Goal: Task Accomplishment & Management: Manage account settings

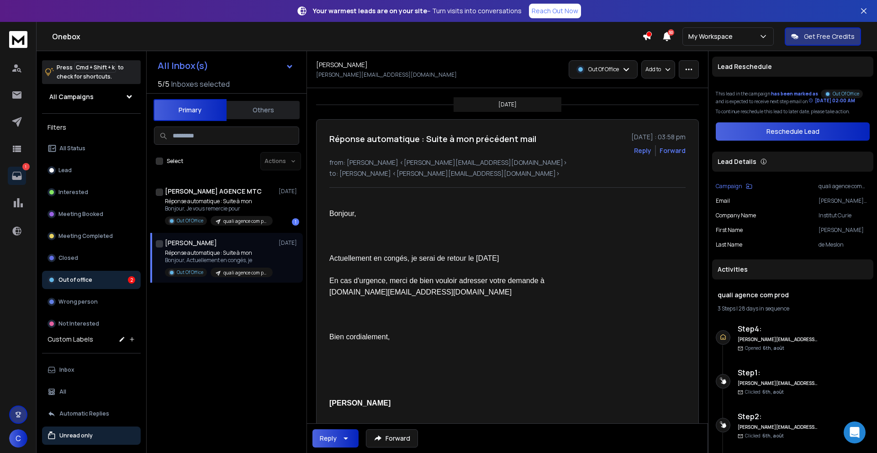
scroll to position [50, 0]
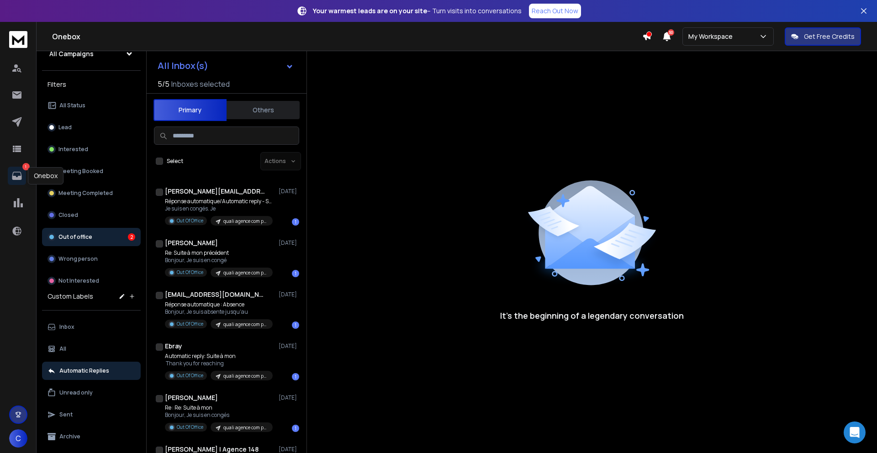
click at [20, 173] on icon at bounding box center [17, 176] width 10 height 8
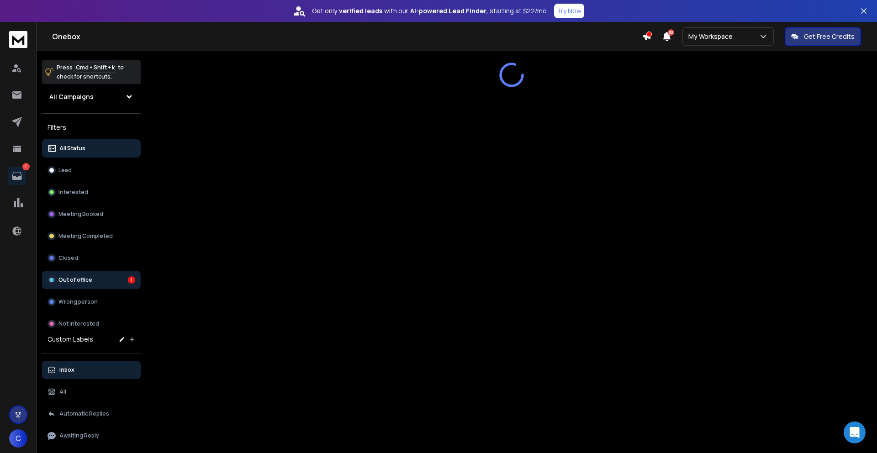
click at [81, 278] on p "Out of office" at bounding box center [75, 279] width 34 height 7
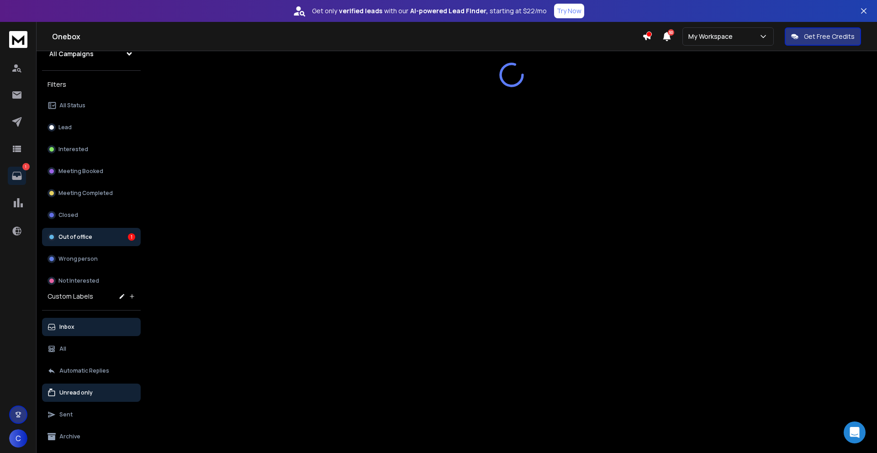
click at [80, 390] on div "Unread only" at bounding box center [70, 393] width 45 height 11
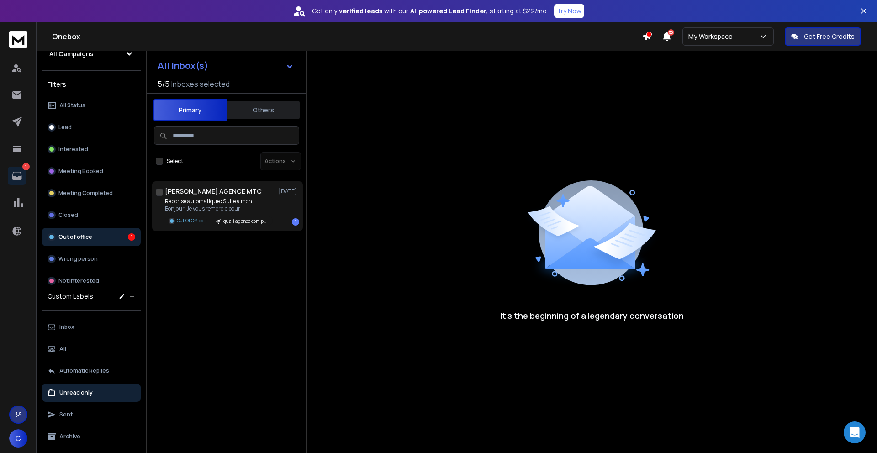
click at [233, 204] on p "Réponse automatique : Suite à mon" at bounding box center [219, 201] width 108 height 7
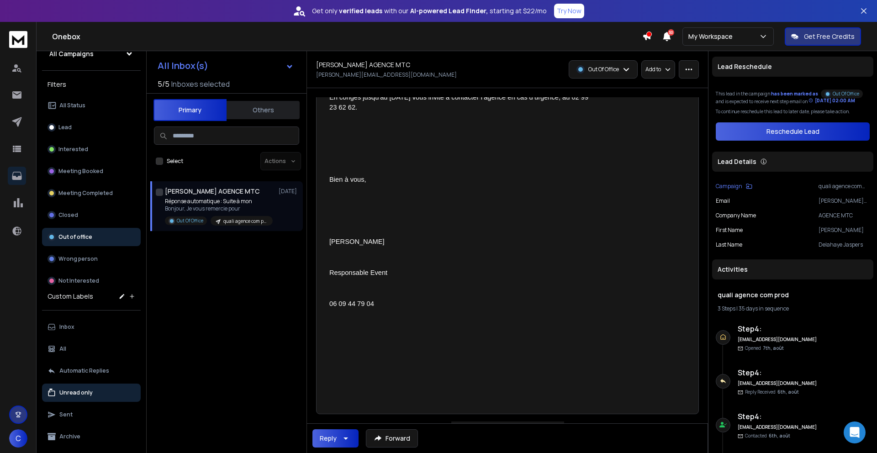
scroll to position [242, 0]
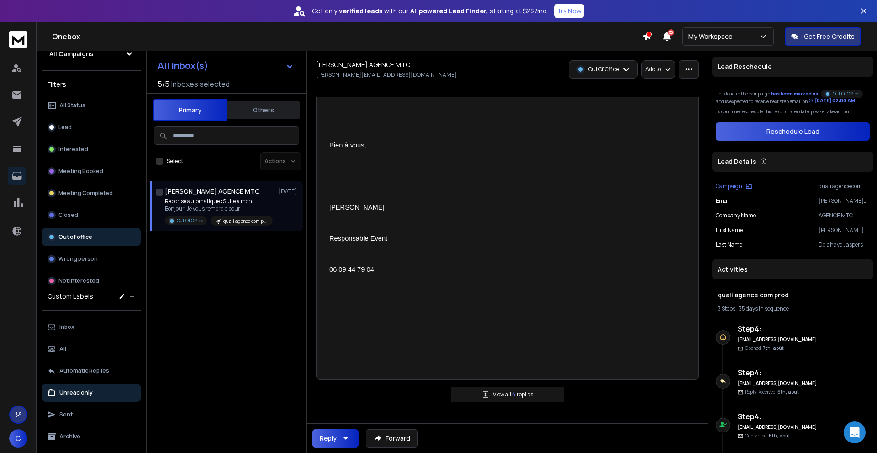
click at [493, 395] on p "View all 4 replies" at bounding box center [513, 394] width 40 height 7
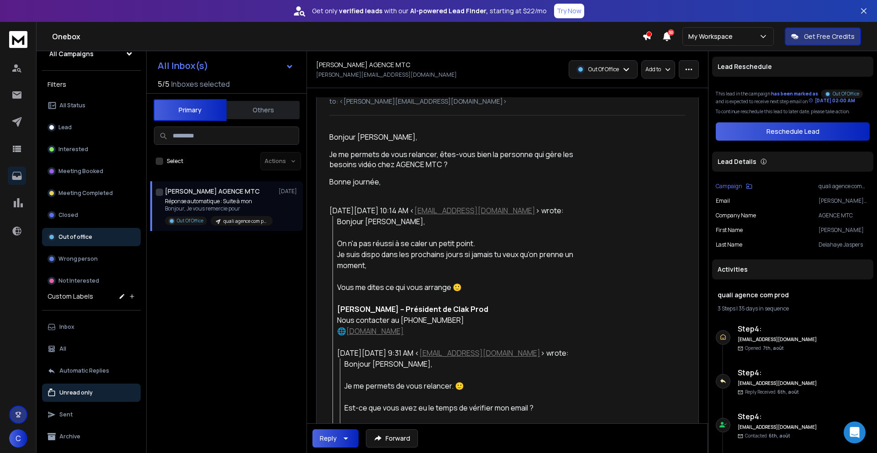
scroll to position [0, 0]
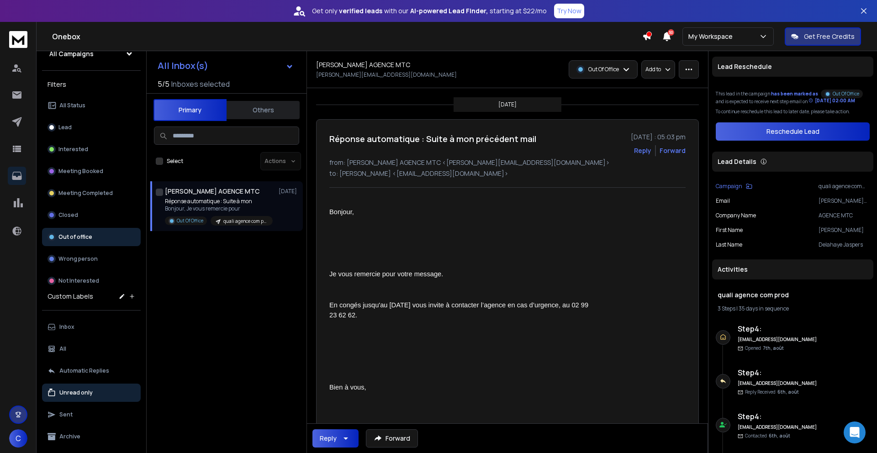
drag, startPoint x: 488, startPoint y: 395, endPoint x: 318, endPoint y: 62, distance: 374.2
click at [318, 62] on div "[PERSON_NAME] AGENCE MTC [PERSON_NAME] AGENCE MTC [PERSON_NAME][EMAIL_ADDRESS][…" at bounding box center [507, 277] width 401 height 453
click at [799, 127] on button "Reschedule Lead" at bounding box center [793, 131] width 154 height 18
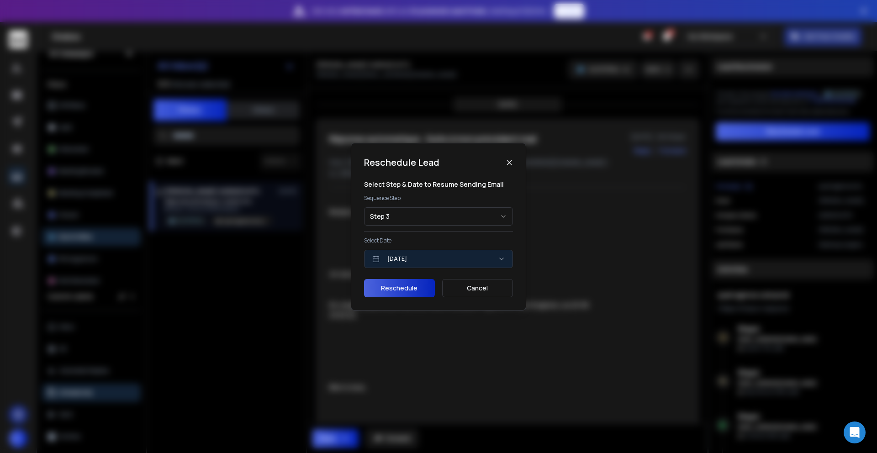
click at [431, 258] on button "[DATE]" at bounding box center [438, 259] width 149 height 18
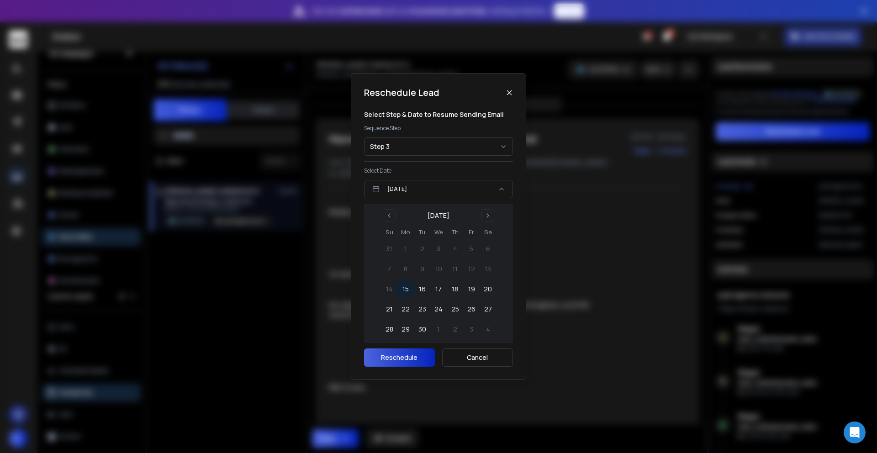
click at [398, 358] on button "Reschedule" at bounding box center [399, 358] width 71 height 18
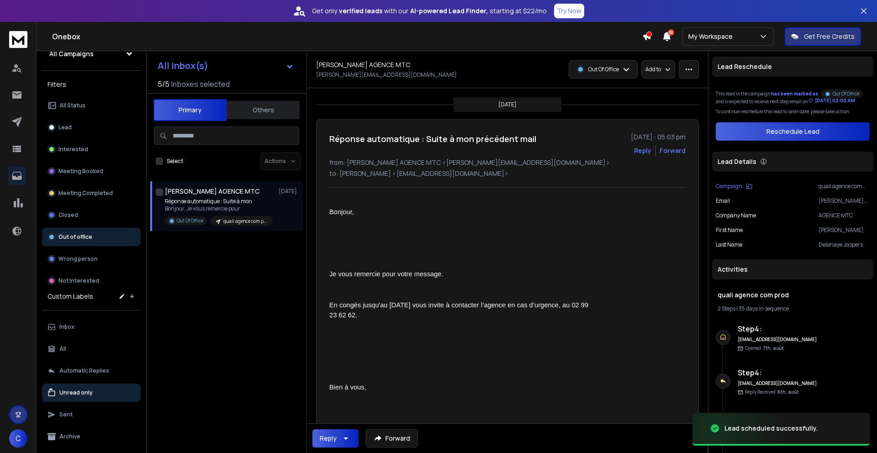
click at [80, 234] on p "Out of office" at bounding box center [75, 237] width 34 height 7
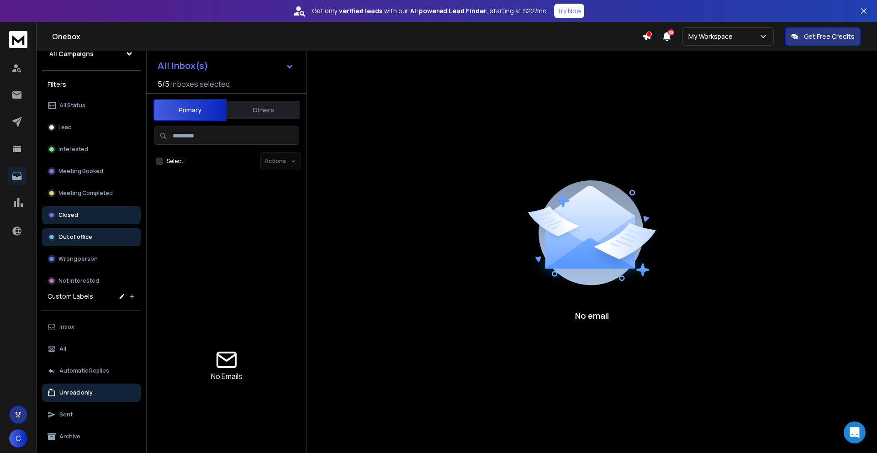
click at [85, 206] on button "Closed" at bounding box center [91, 215] width 99 height 18
click at [80, 234] on p "Out of office" at bounding box center [75, 237] width 34 height 7
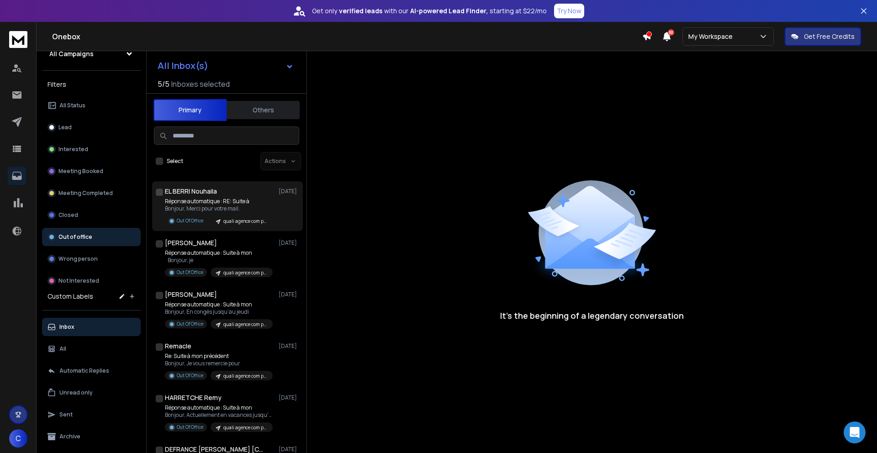
click at [200, 196] on h1 "EL BERRI Nouhaila" at bounding box center [191, 191] width 52 height 9
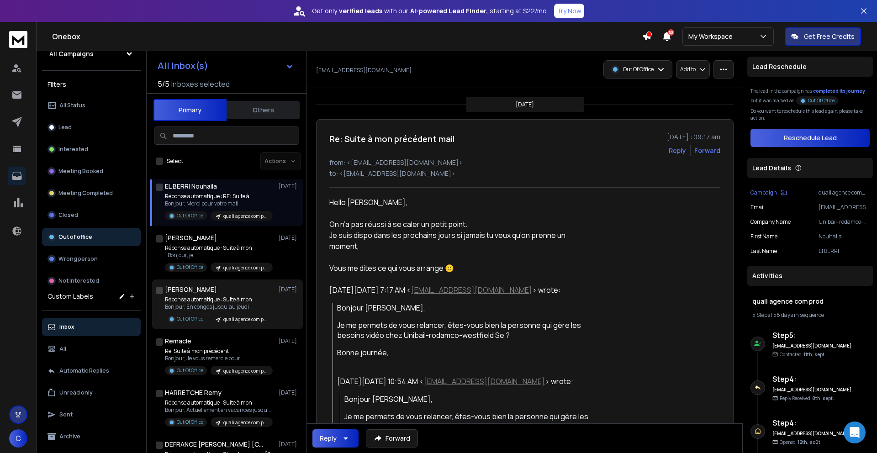
scroll to position [11, 0]
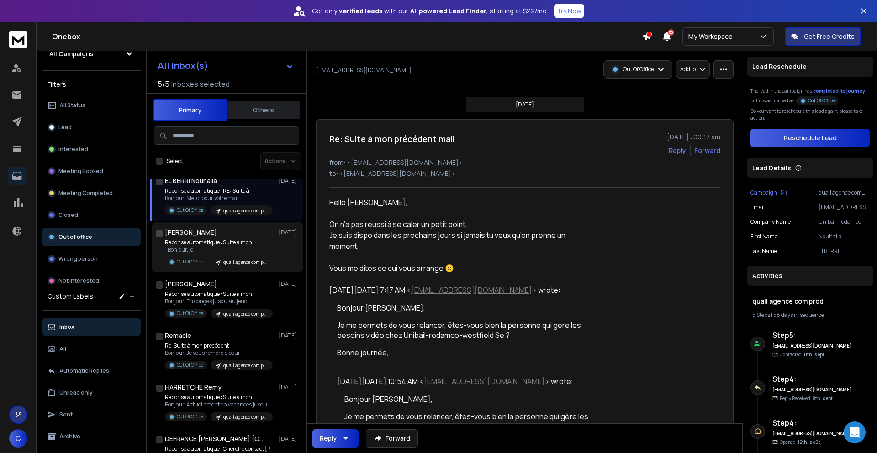
click at [217, 229] on h1 "[PERSON_NAME]" at bounding box center [191, 232] width 52 height 9
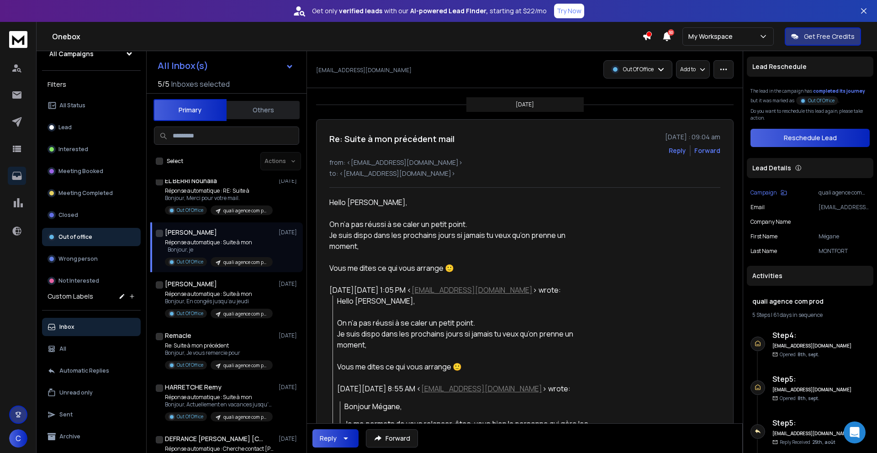
scroll to position [0, 0]
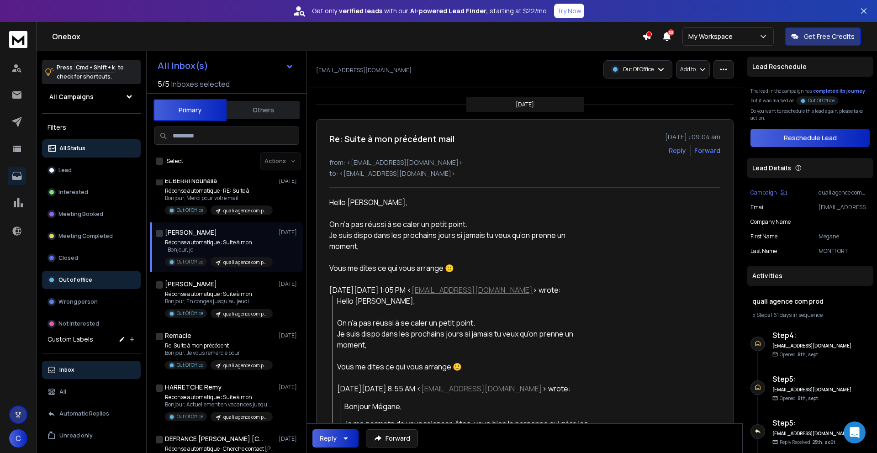
click at [72, 148] on p "All Status" at bounding box center [72, 148] width 26 height 7
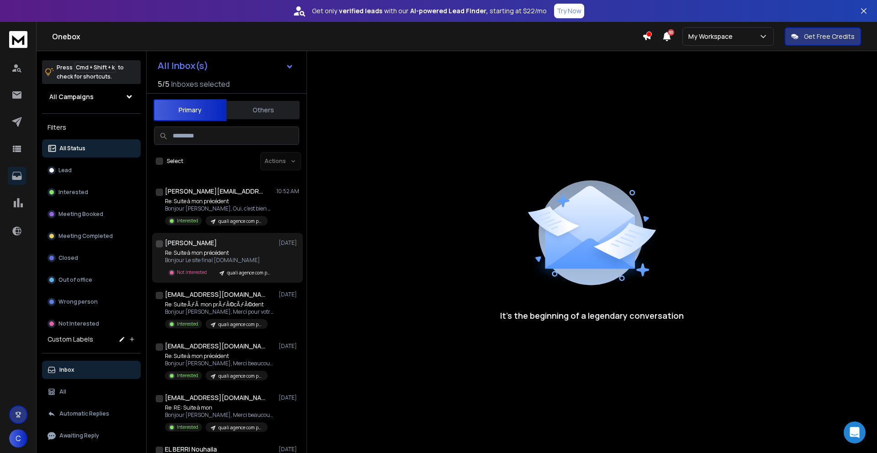
click at [195, 260] on p "Bonjour Le site final [DOMAIN_NAME]" at bounding box center [220, 260] width 110 height 7
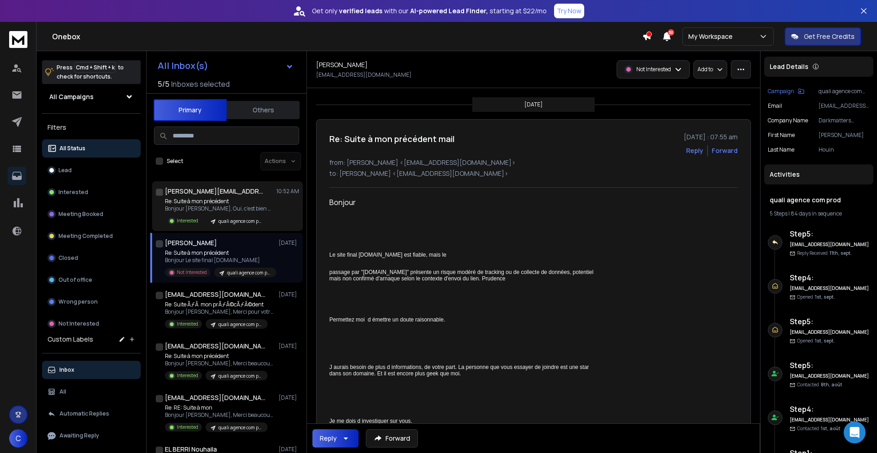
click at [247, 201] on p "Re: Suite à mon précédent" at bounding box center [220, 201] width 110 height 7
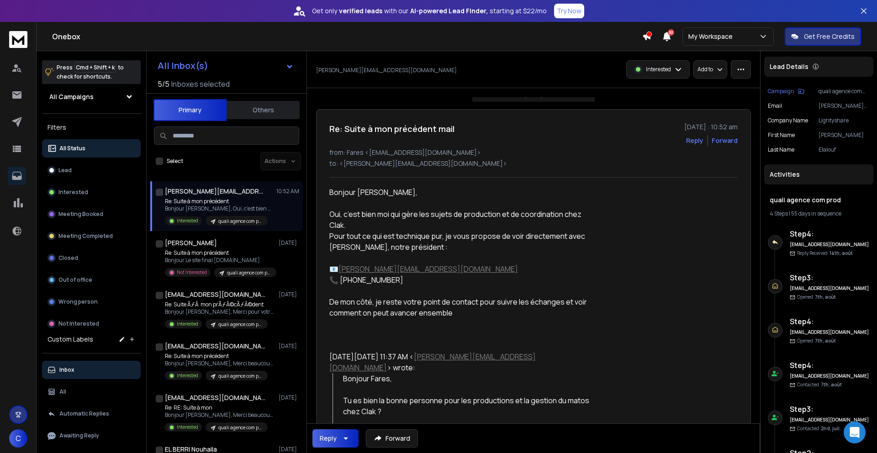
scroll to position [15, 0]
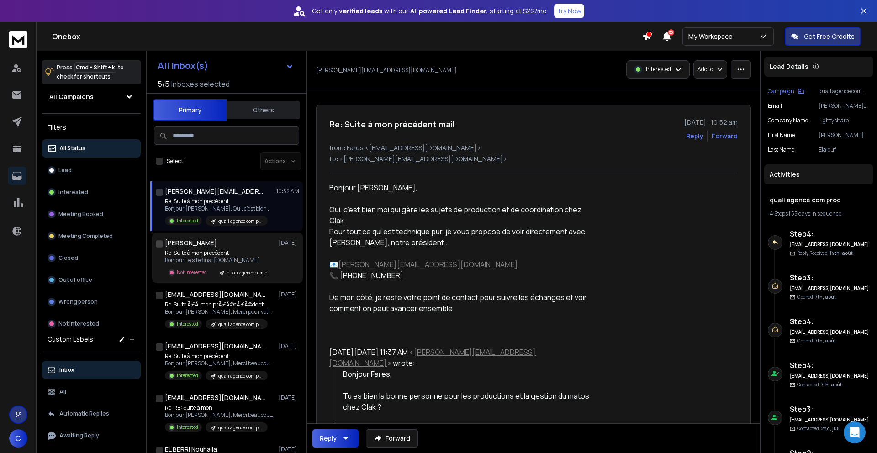
click at [220, 250] on p "Re: Suite à mon précédent" at bounding box center [220, 253] width 110 height 7
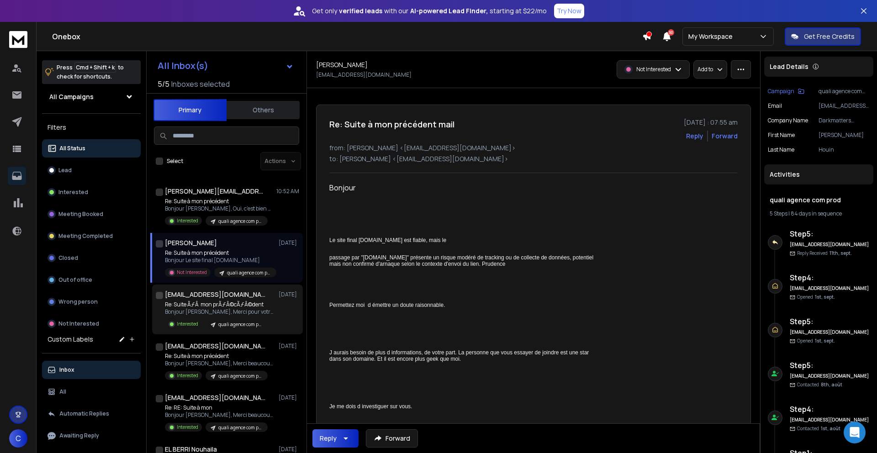
click at [192, 309] on p "Bonjour [PERSON_NAME], Merci pour votre réponse." at bounding box center [220, 311] width 110 height 7
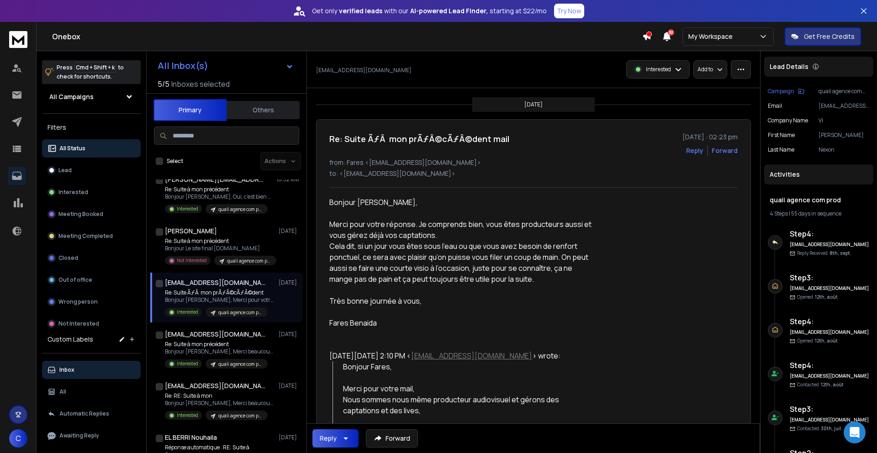
scroll to position [16, 0]
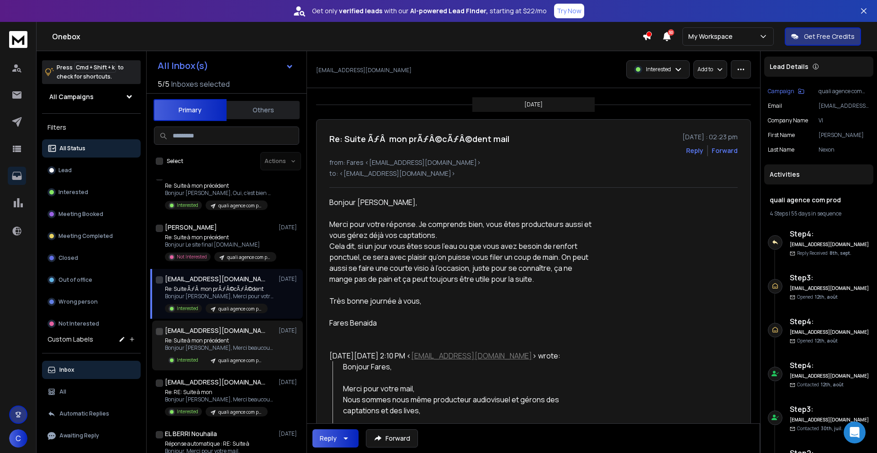
click at [193, 341] on p "Re: Suite à mon précédent" at bounding box center [220, 340] width 110 height 7
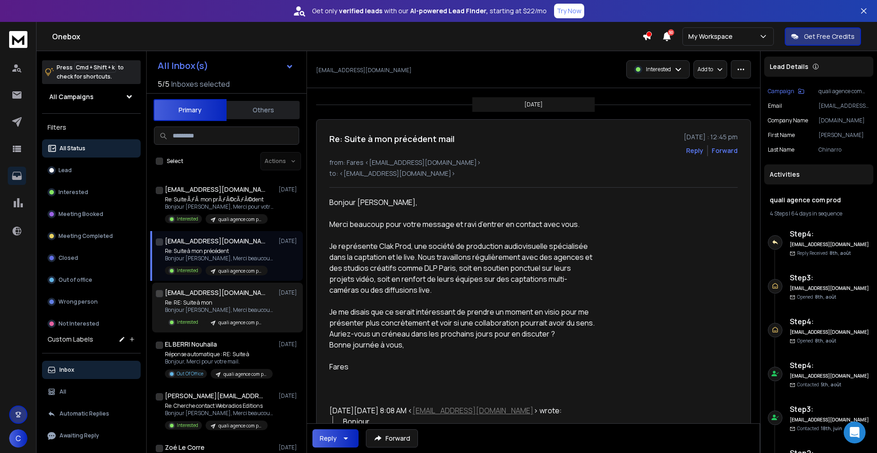
scroll to position [128, 0]
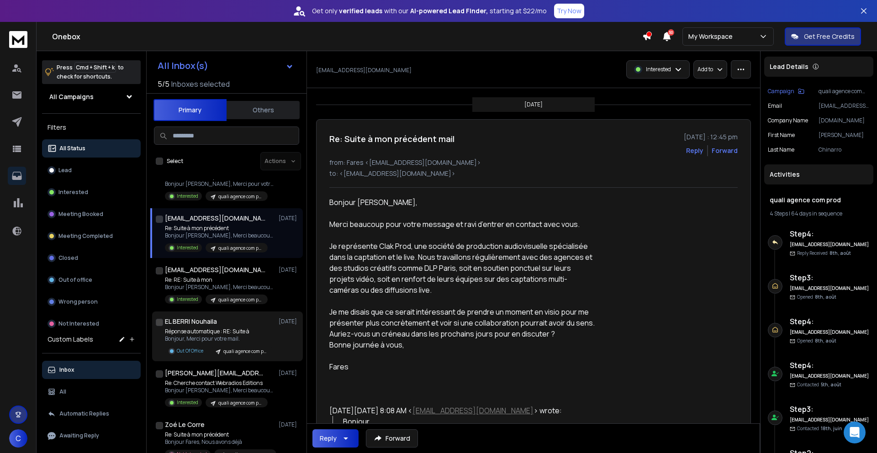
click at [223, 331] on p "Réponse automatique : RE: Suite à" at bounding box center [219, 331] width 108 height 7
